Goal: Task Accomplishment & Management: Use online tool/utility

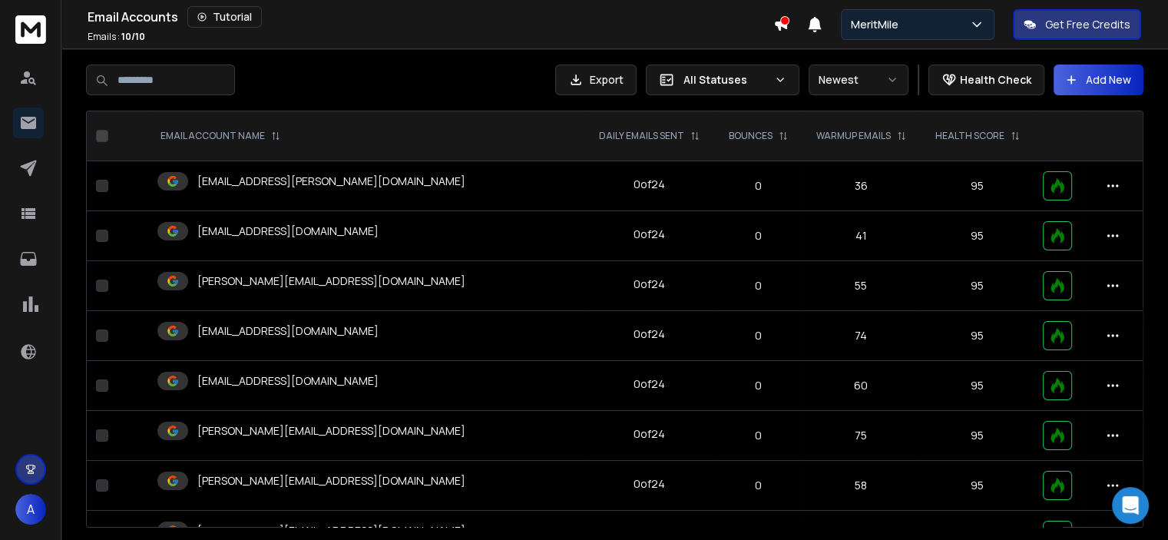
click at [937, 28] on div "MeritMile" at bounding box center [918, 24] width 134 height 15
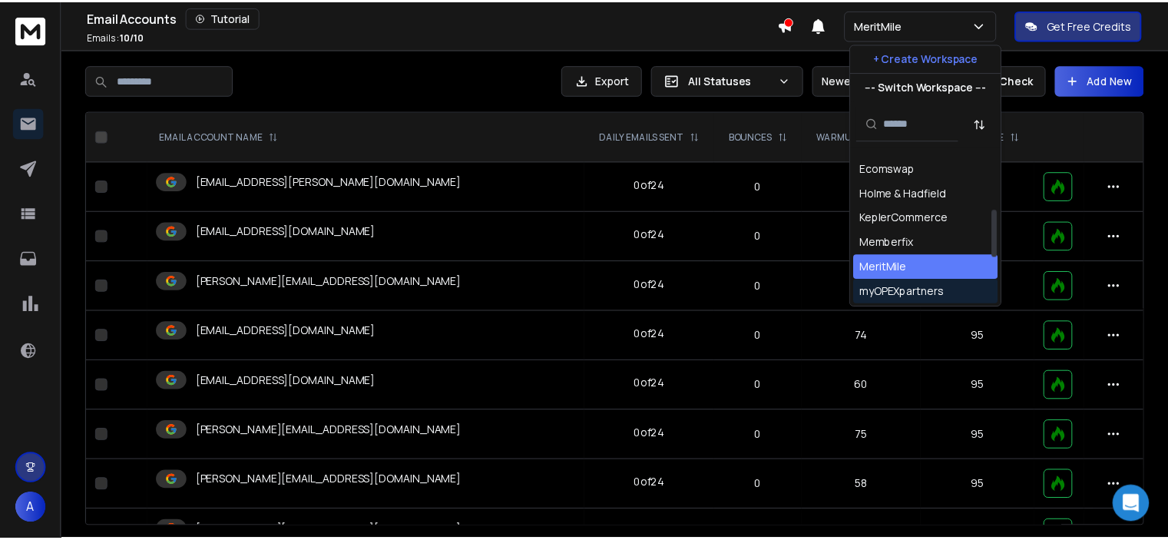
scroll to position [178, 0]
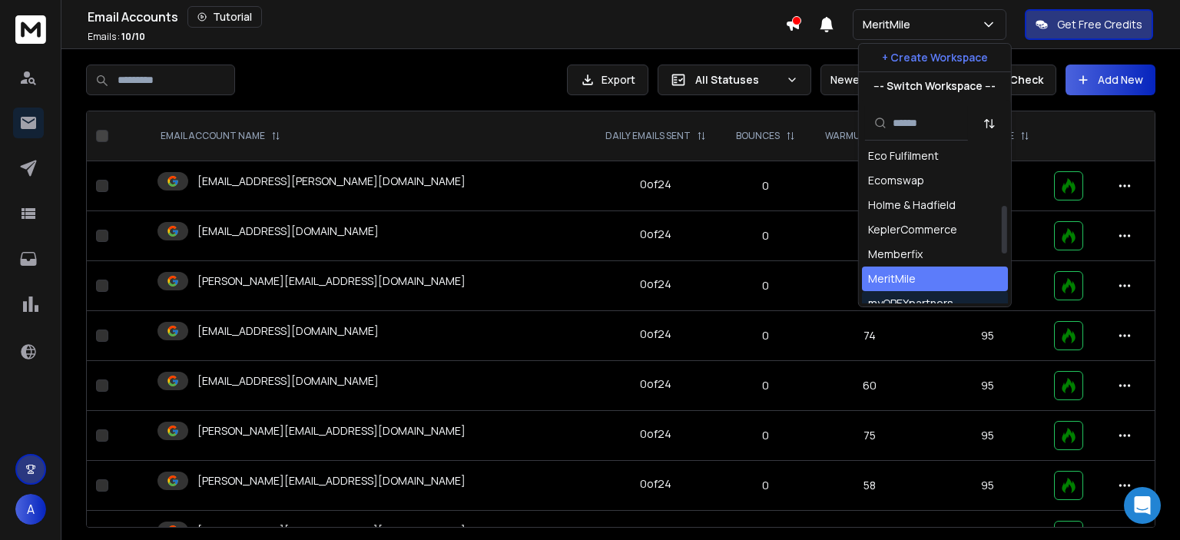
drag, startPoint x: 1004, startPoint y: 237, endPoint x: 935, endPoint y: 206, distance: 76.0
click at [1001, 213] on div at bounding box center [1003, 230] width 5 height 48
click at [905, 206] on div "Holme & Hadfield" at bounding box center [912, 204] width 88 height 15
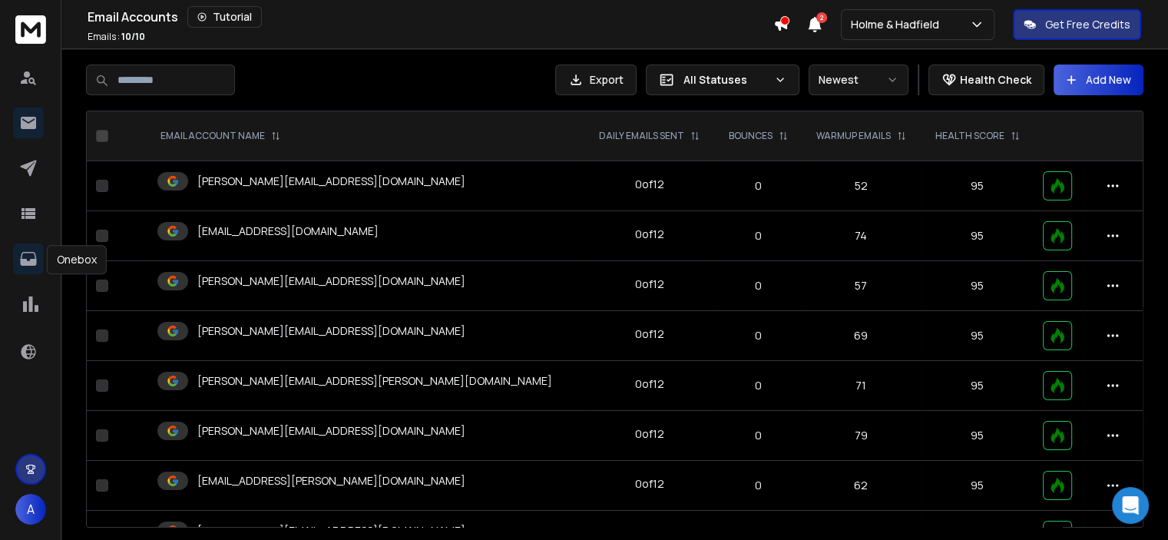
click at [27, 257] on icon at bounding box center [28, 259] width 18 height 18
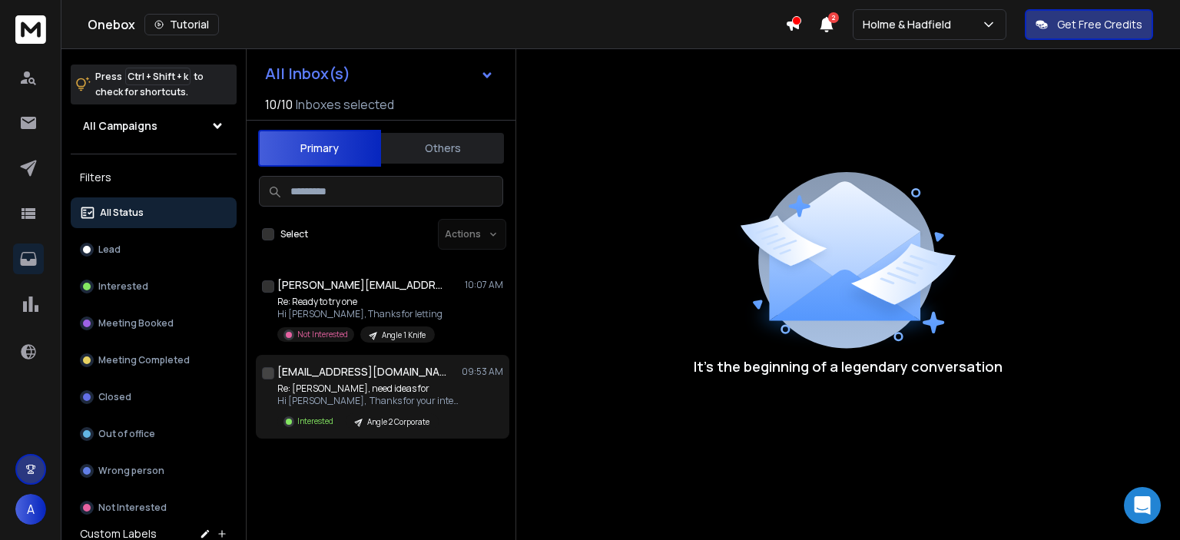
click at [361, 380] on div "nfields@platinumluxuryauctions.com 09:53 AM Re: Nemiya, need ideas for Hi Nemiy…" at bounding box center [390, 396] width 226 height 65
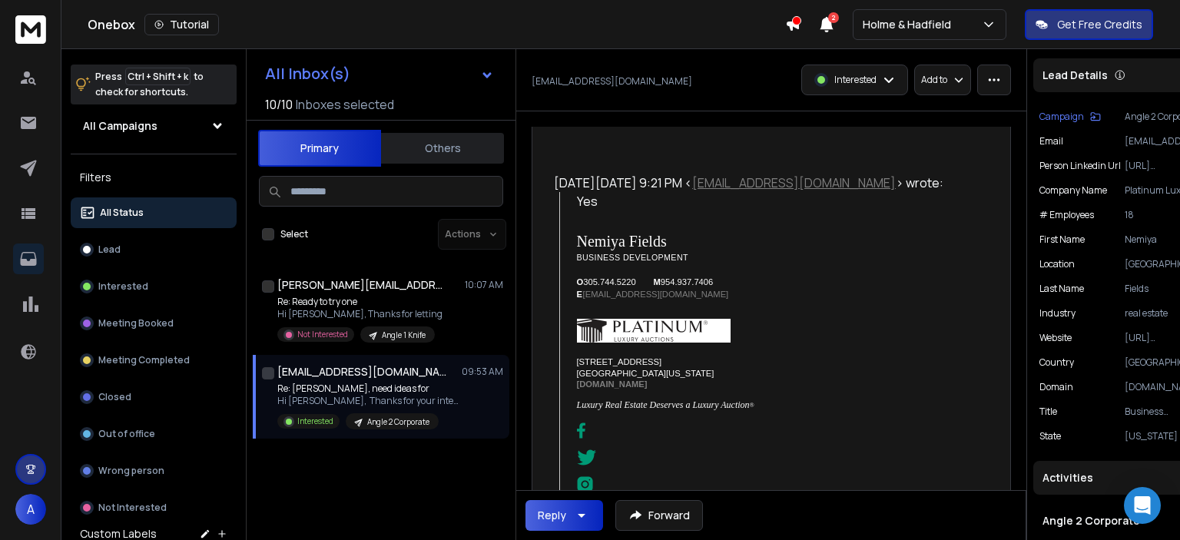
scroll to position [504, 0]
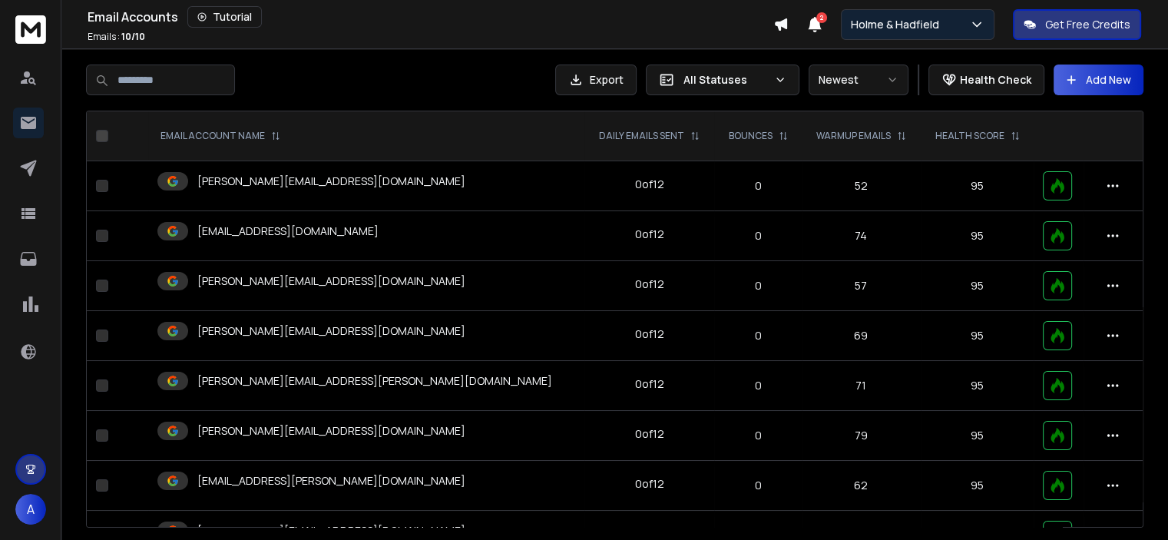
click at [922, 24] on p "Holme & Hadfield" at bounding box center [898, 24] width 94 height 15
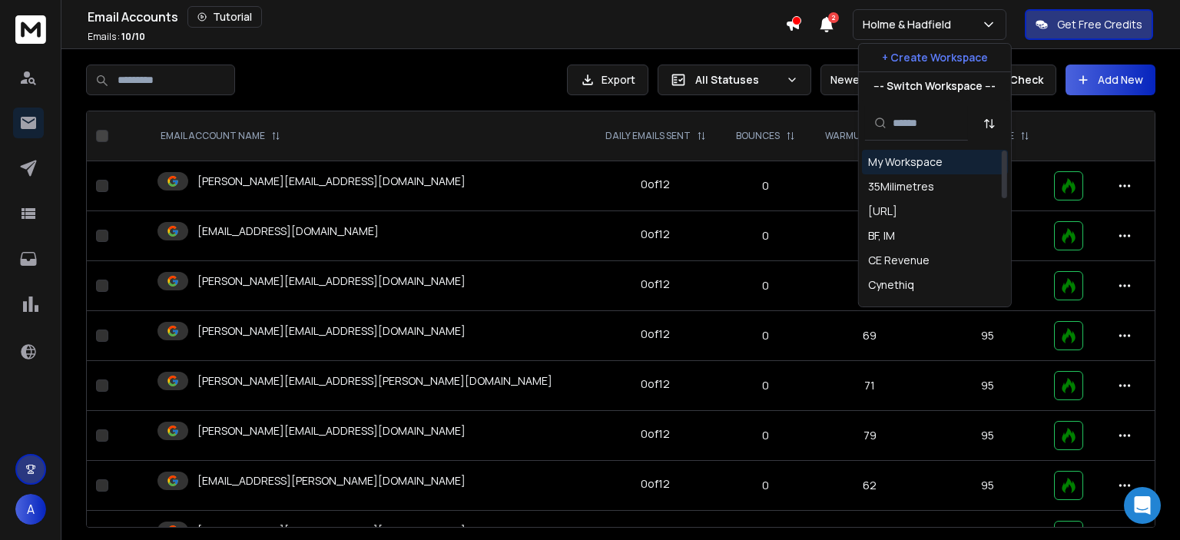
click at [934, 161] on div "My Workspace" at bounding box center [905, 161] width 74 height 15
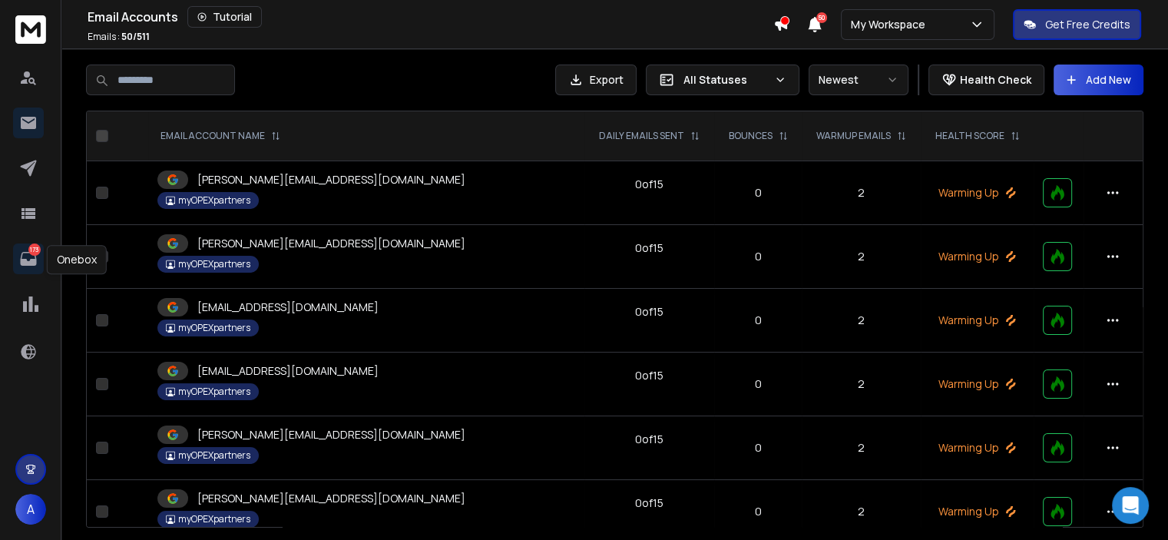
click at [28, 244] on link "173" at bounding box center [28, 258] width 31 height 31
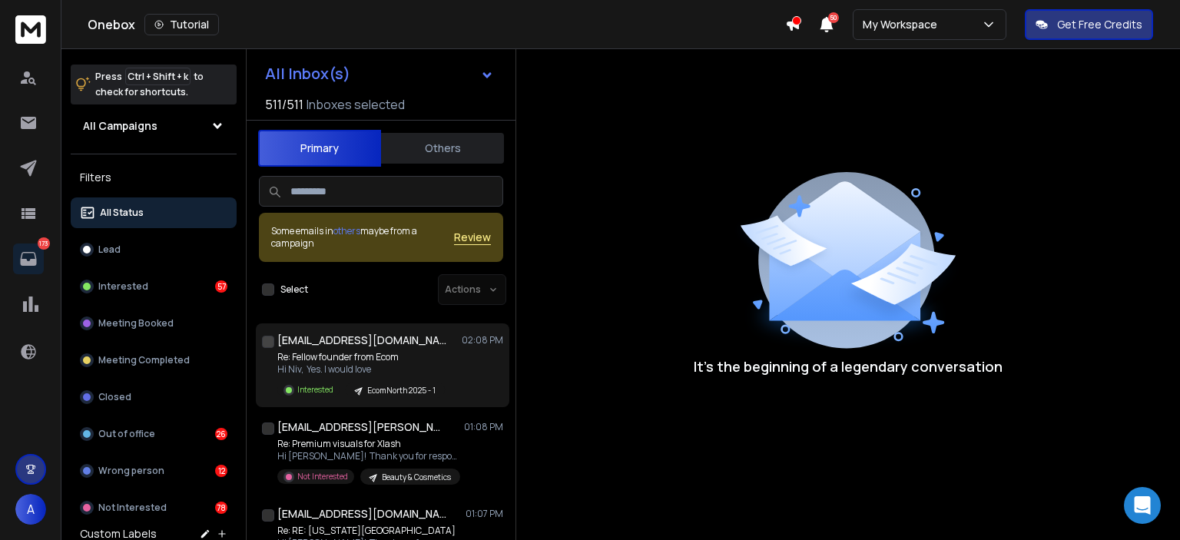
click at [457, 336] on div "niv@supercharged.studio 02:08 PM" at bounding box center [390, 340] width 226 height 15
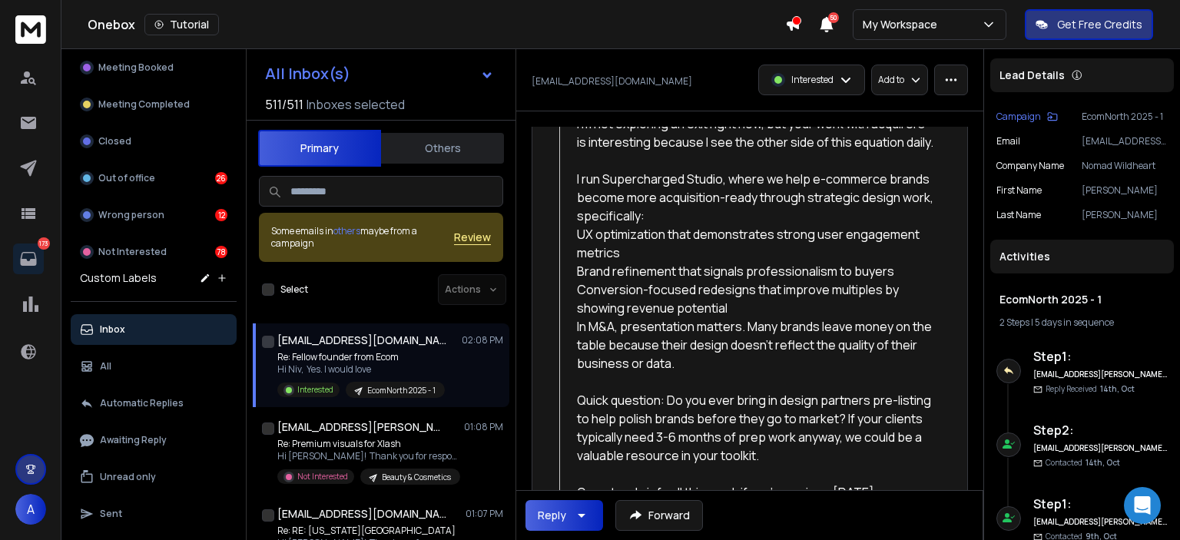
scroll to position [768, 0]
